Goal: Task Accomplishment & Management: Manage account settings

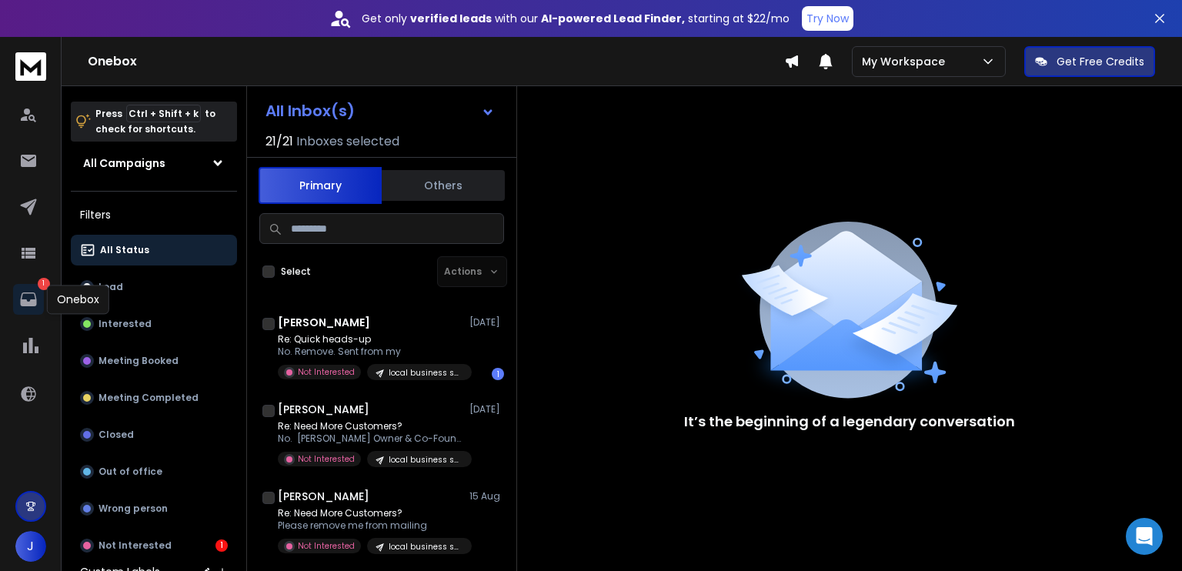
click at [30, 298] on icon at bounding box center [28, 299] width 18 height 18
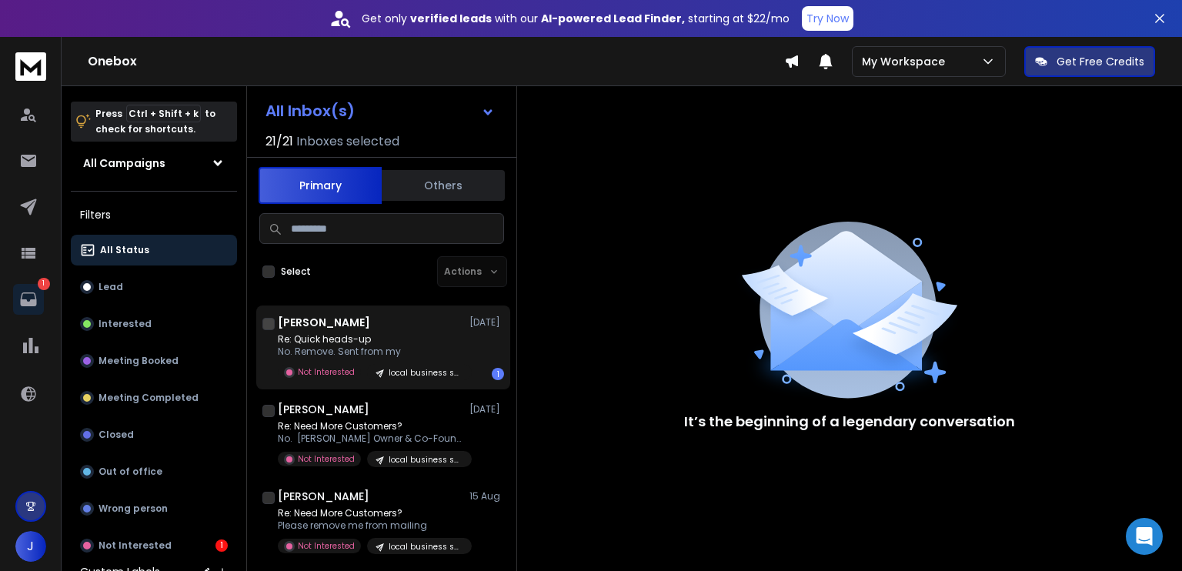
click at [422, 346] on p "No. Remove. Sent from my" at bounding box center [370, 352] width 185 height 12
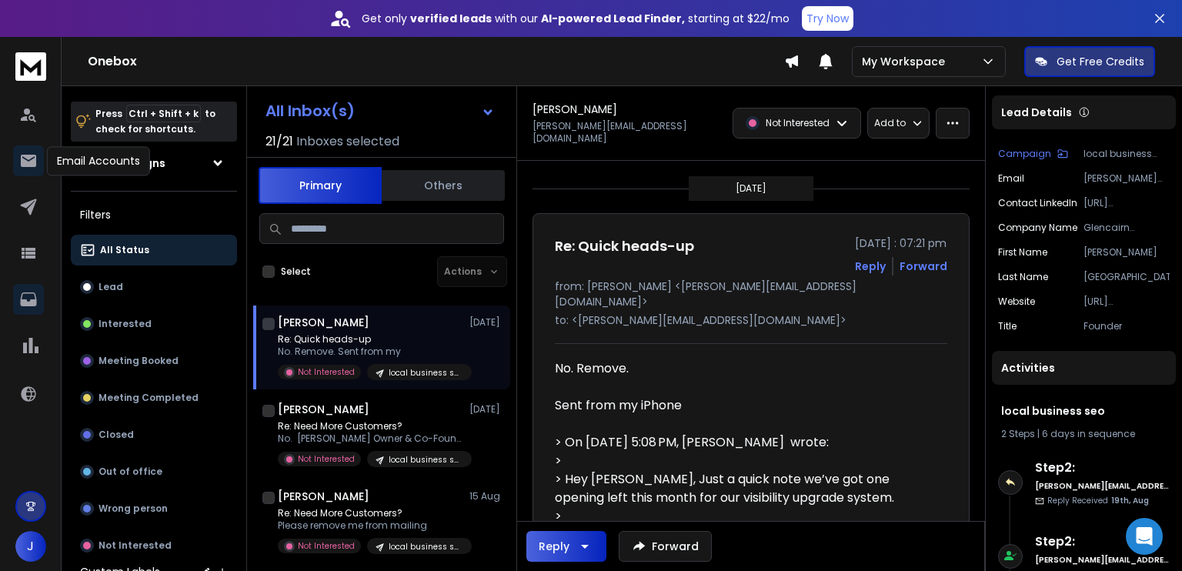
click at [29, 166] on icon at bounding box center [28, 161] width 15 height 12
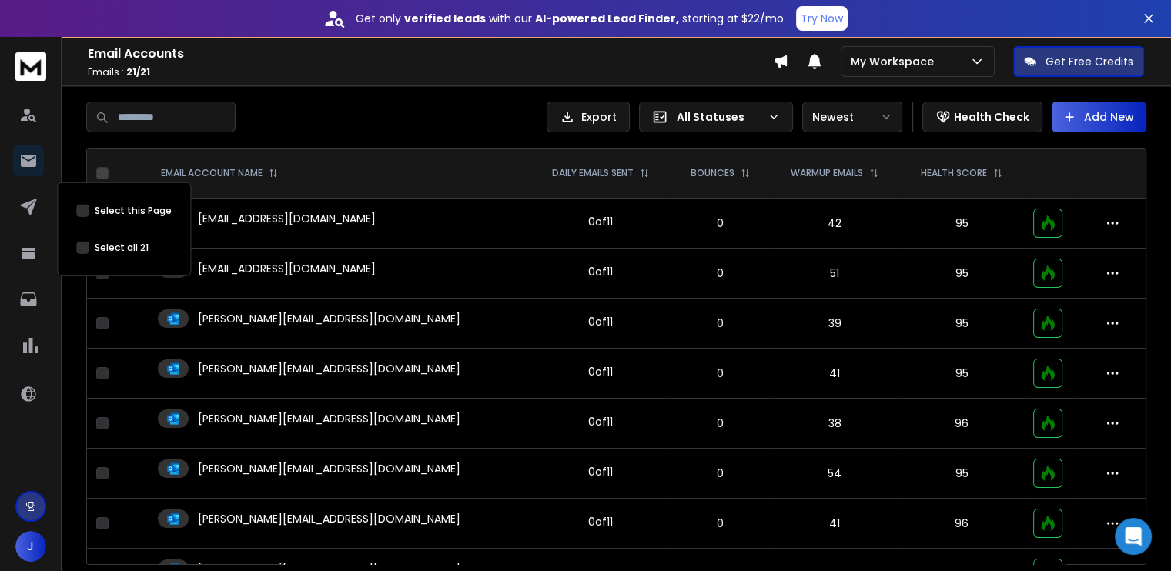
click at [85, 248] on button "Select this Page" at bounding box center [82, 248] width 12 height 12
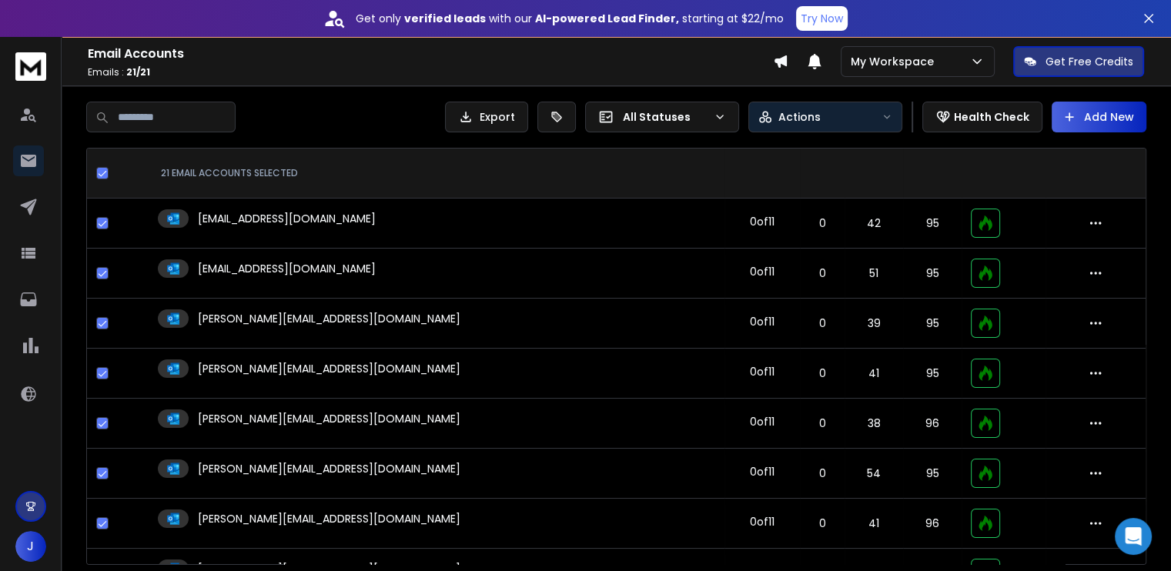
click at [825, 118] on div "Actions" at bounding box center [816, 116] width 117 height 15
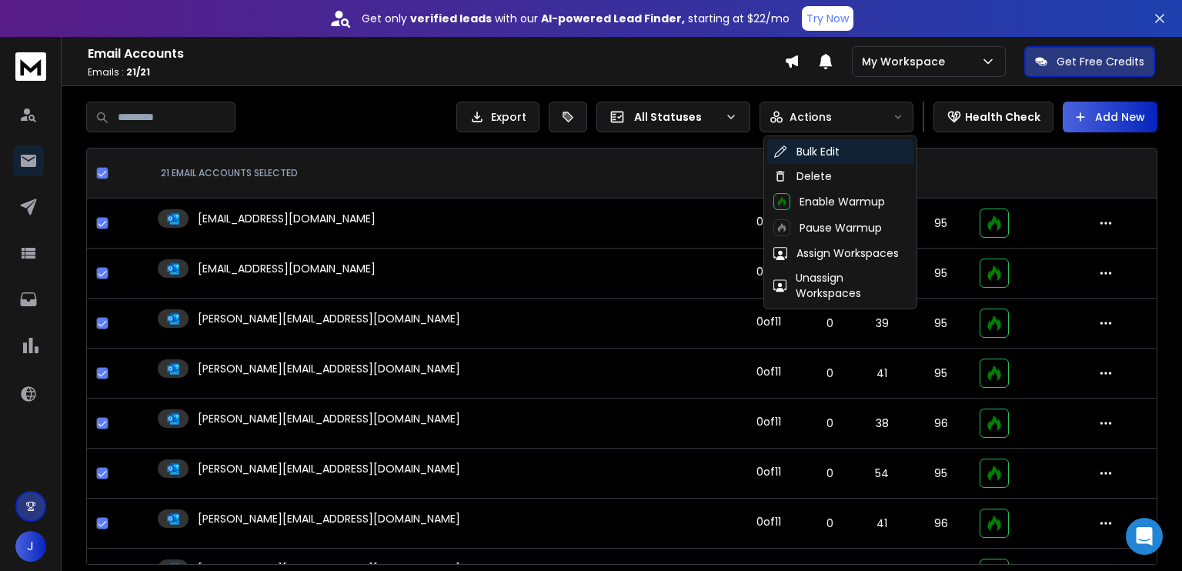
click at [841, 148] on div "Bulk Edit" at bounding box center [840, 151] width 146 height 25
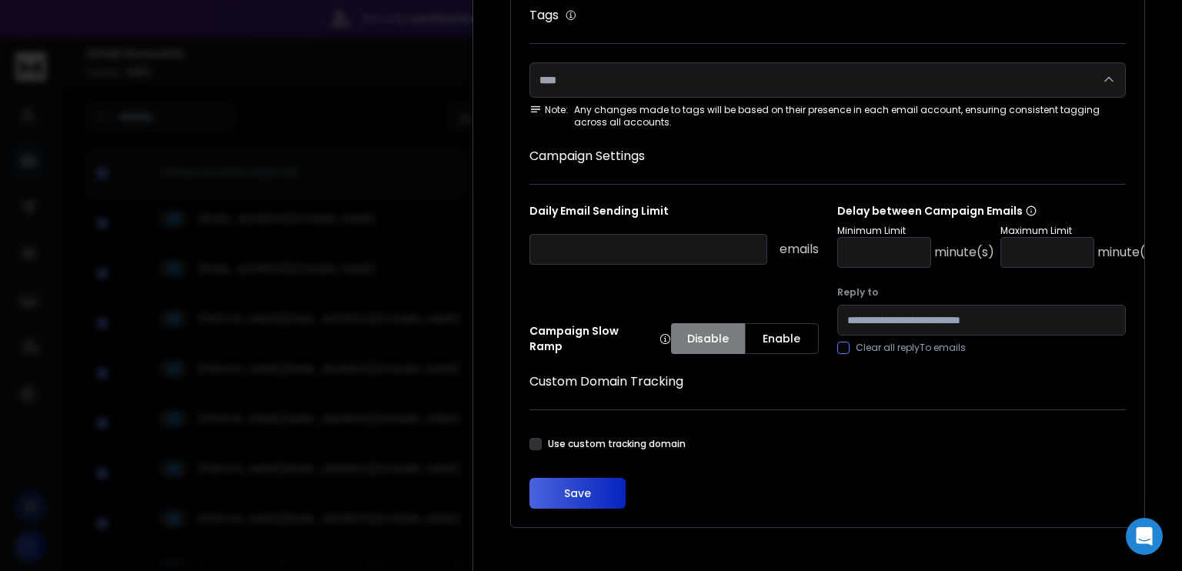
scroll to position [379, 0]
click at [701, 242] on input "number" at bounding box center [648, 249] width 237 height 31
type input "**"
click at [587, 485] on button "Save" at bounding box center [578, 493] width 96 height 31
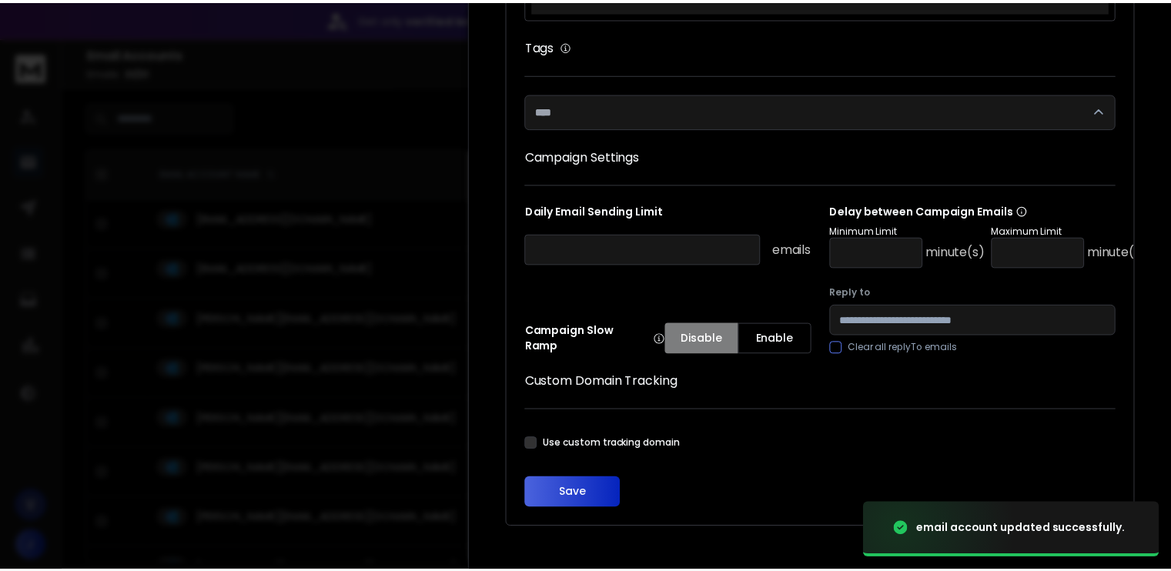
scroll to position [348, 0]
